Goal: Navigation & Orientation: Find specific page/section

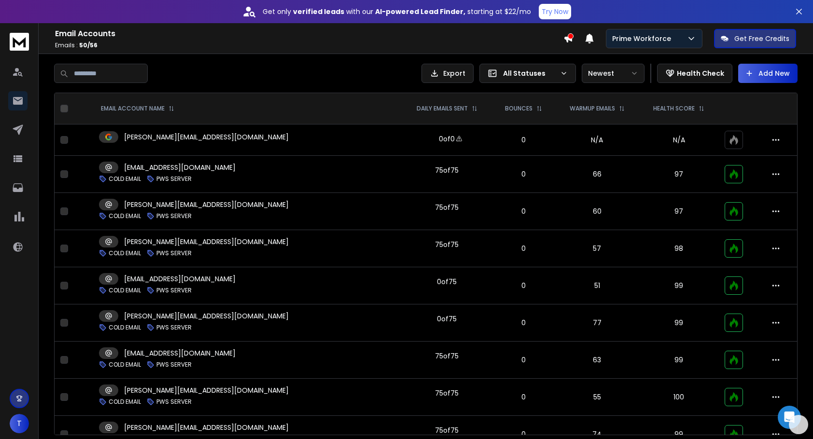
click at [630, 37] on p "Prime Workforce" at bounding box center [643, 39] width 63 height 10
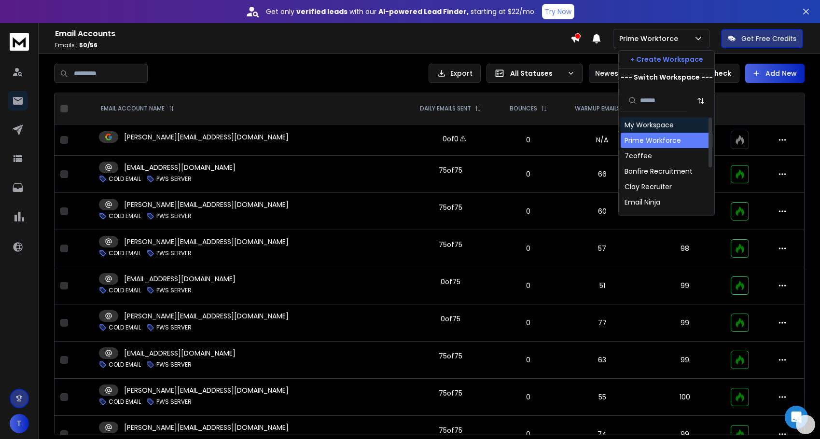
click at [657, 122] on div "My Workspace" at bounding box center [649, 125] width 49 height 10
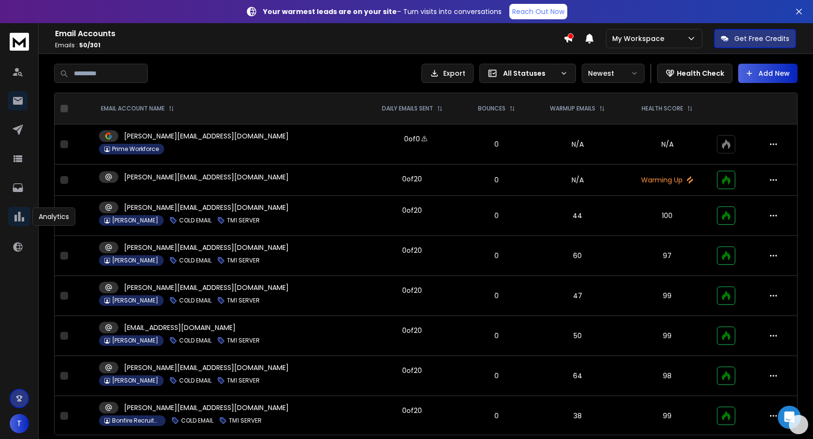
click at [22, 215] on icon at bounding box center [19, 216] width 14 height 14
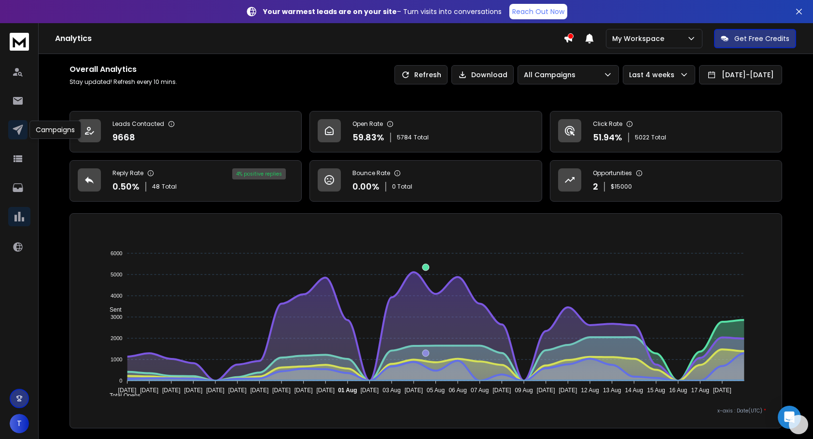
click at [13, 125] on icon at bounding box center [18, 130] width 12 height 12
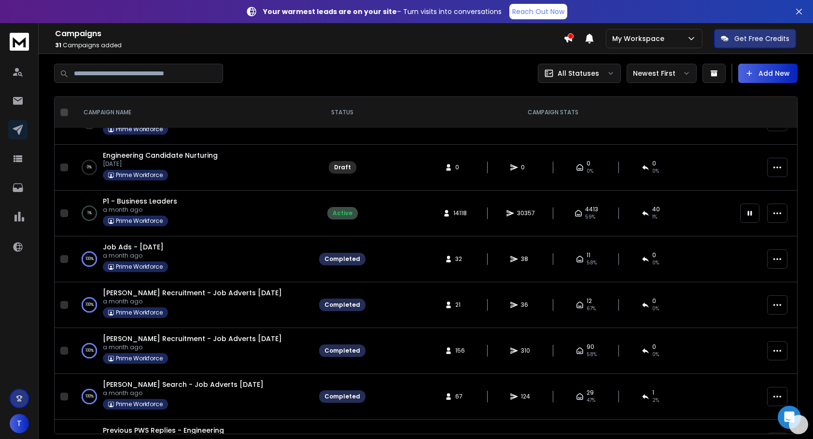
scroll to position [531, 0]
